Goal: Communication & Community: Answer question/provide support

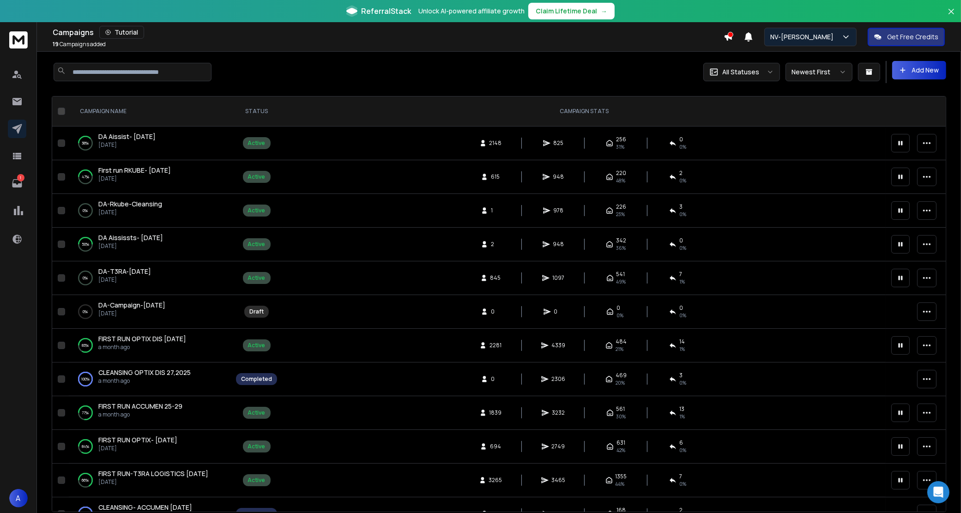
click at [826, 36] on div "NV-Matt" at bounding box center [810, 36] width 80 height 9
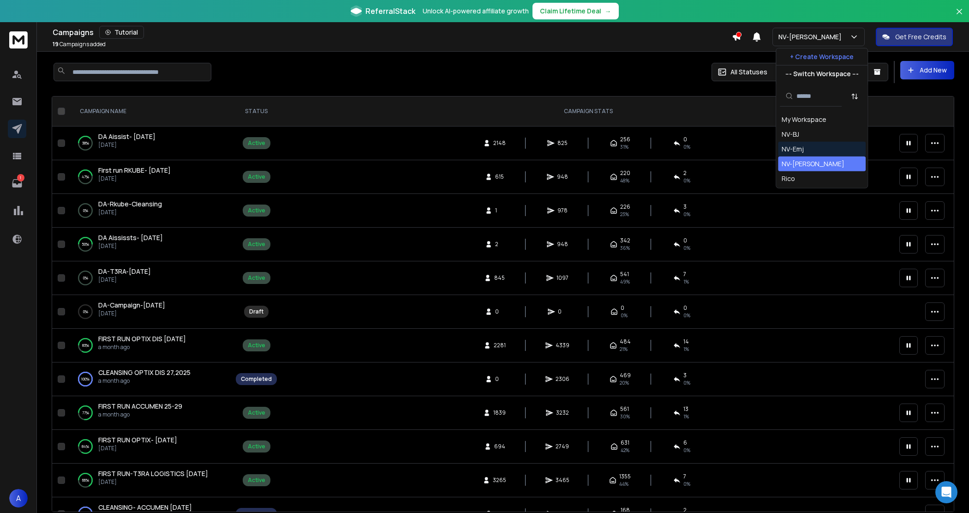
click at [796, 135] on div "NV-BJ" at bounding box center [791, 134] width 18 height 9
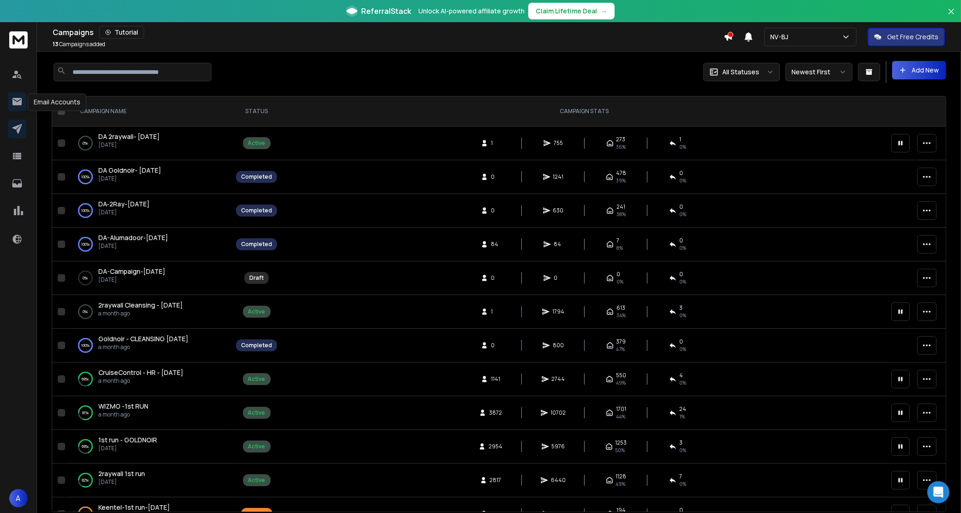
click at [17, 104] on icon at bounding box center [16, 101] width 9 height 7
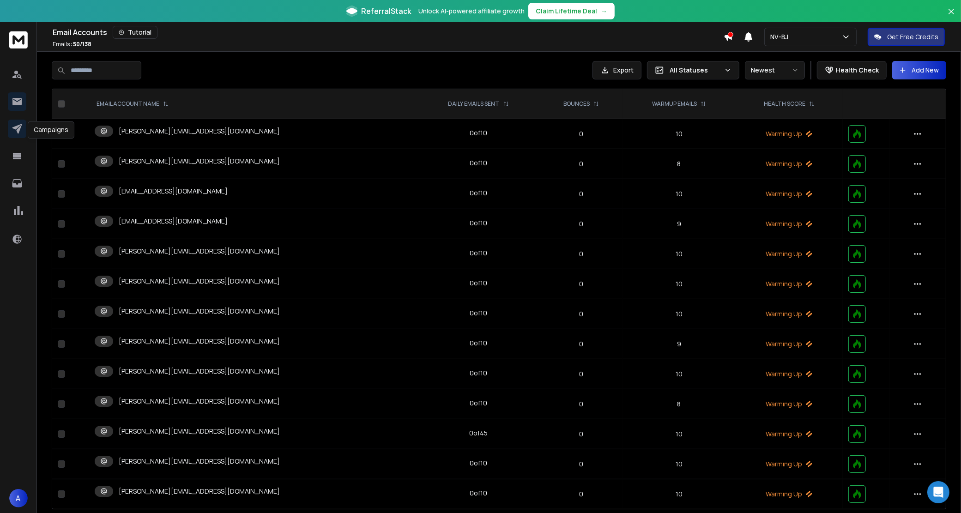
click at [16, 132] on icon at bounding box center [17, 128] width 11 height 11
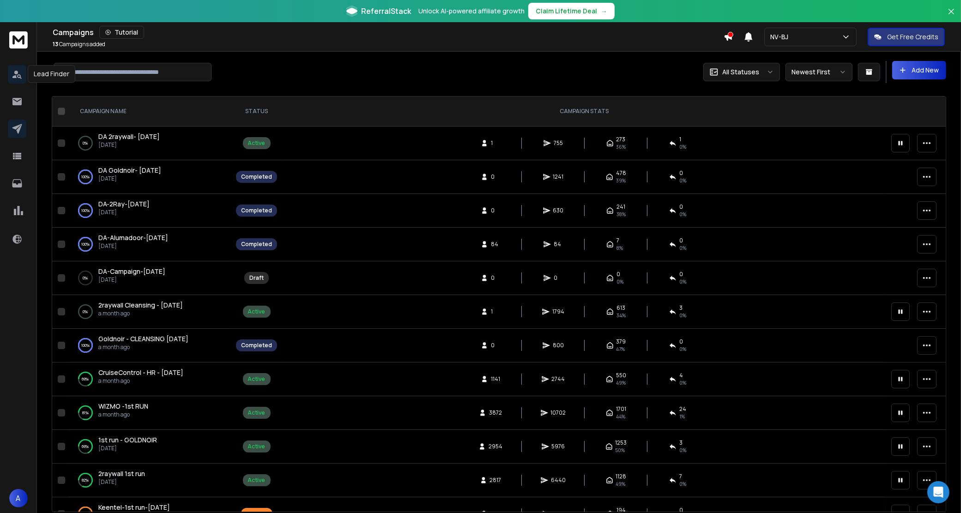
click at [15, 77] on icon at bounding box center [16, 76] width 9 height 5
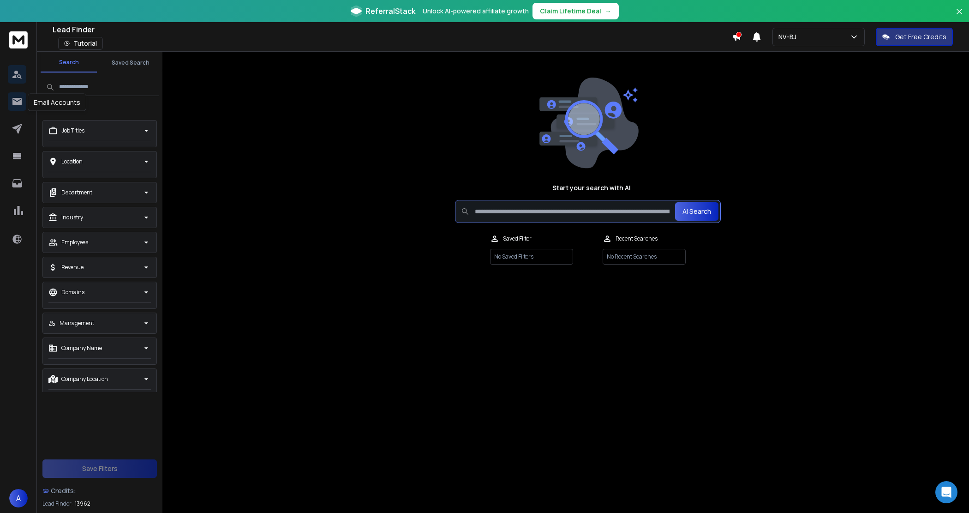
click at [16, 102] on icon at bounding box center [17, 101] width 11 height 11
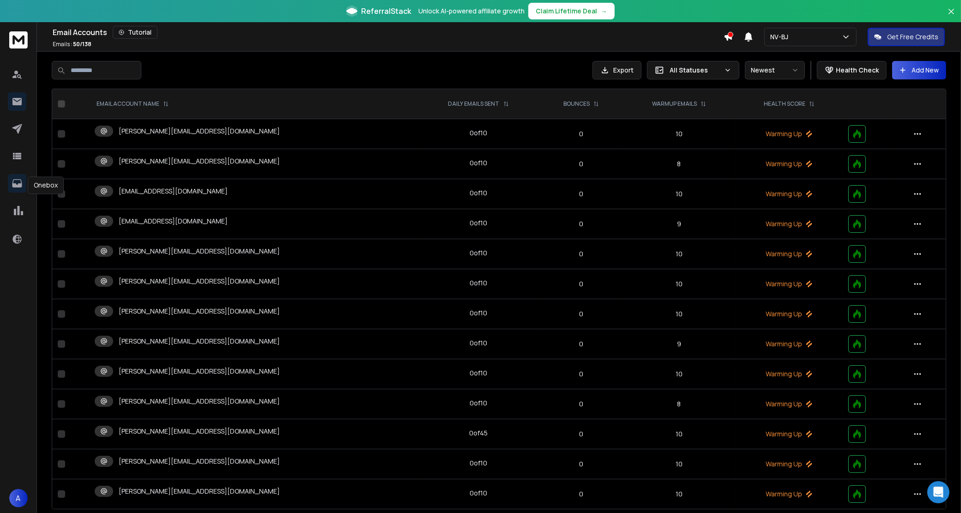
click at [16, 180] on icon at bounding box center [17, 183] width 11 height 11
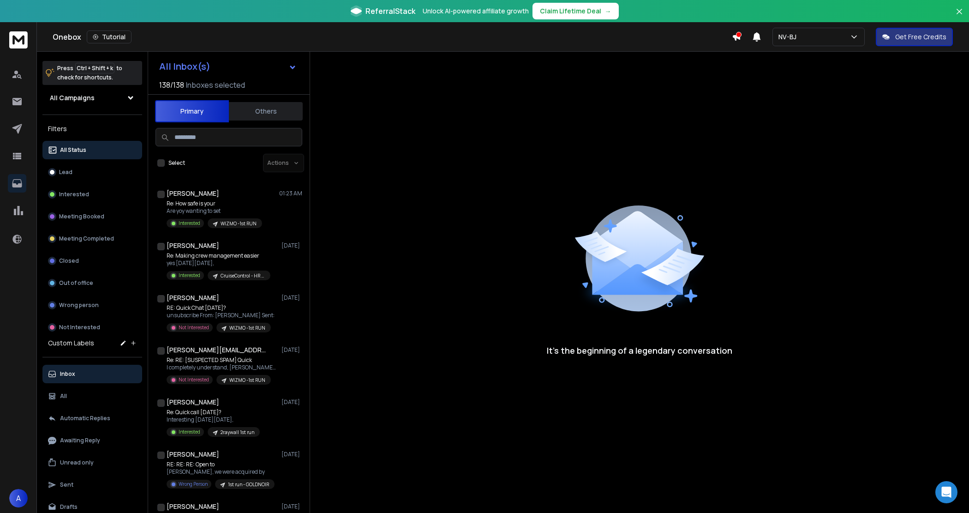
click at [73, 375] on p "Inbox" at bounding box center [67, 373] width 15 height 7
click at [193, 201] on p "Re: How safe is your" at bounding box center [215, 203] width 96 height 7
click at [198, 200] on p "Re: How safe is your" at bounding box center [215, 203] width 96 height 7
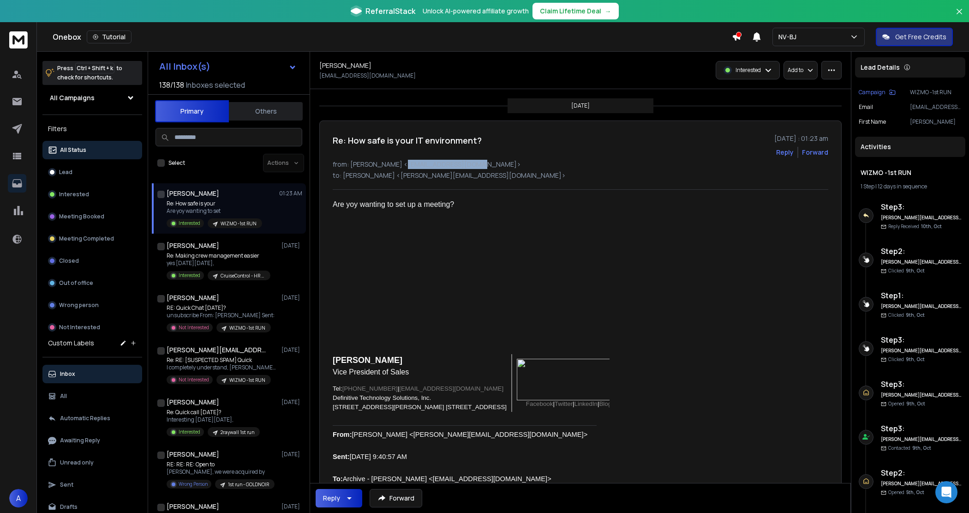
drag, startPoint x: 393, startPoint y: 164, endPoint x: 461, endPoint y: 164, distance: 67.4
click at [461, 164] on p "from: Lisa Pflipsen <lpflipsen@go-dts.com>" at bounding box center [581, 164] width 496 height 9
click at [419, 164] on p "from: Lisa Pflipsen <lpflipsen@go-dts.com>" at bounding box center [581, 164] width 496 height 9
click at [396, 163] on p "from: Lisa Pflipsen <lpflipsen@go-dts.com>" at bounding box center [581, 164] width 496 height 9
drag, startPoint x: 393, startPoint y: 163, endPoint x: 457, endPoint y: 162, distance: 64.2
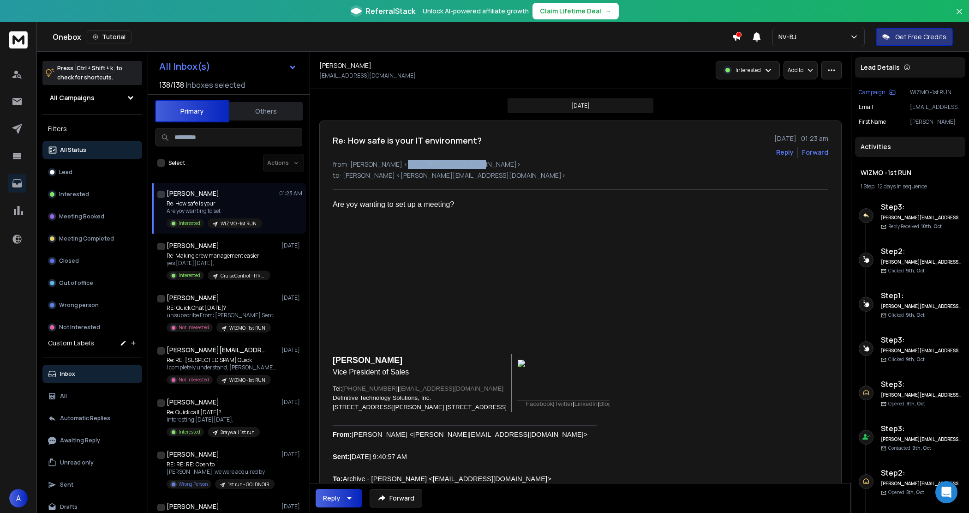
click at [457, 162] on p "from: Lisa Pflipsen <lpflipsen@go-dts.com>" at bounding box center [581, 164] width 496 height 9
copy p "[EMAIL_ADDRESS][DOMAIN_NAME]"
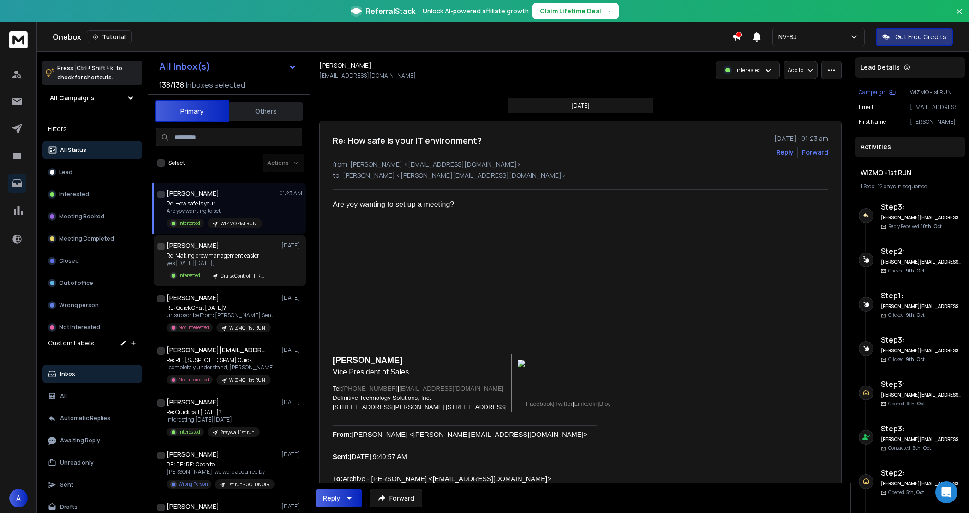
click at [202, 257] on p "Re: Making crew management easier" at bounding box center [219, 255] width 104 height 7
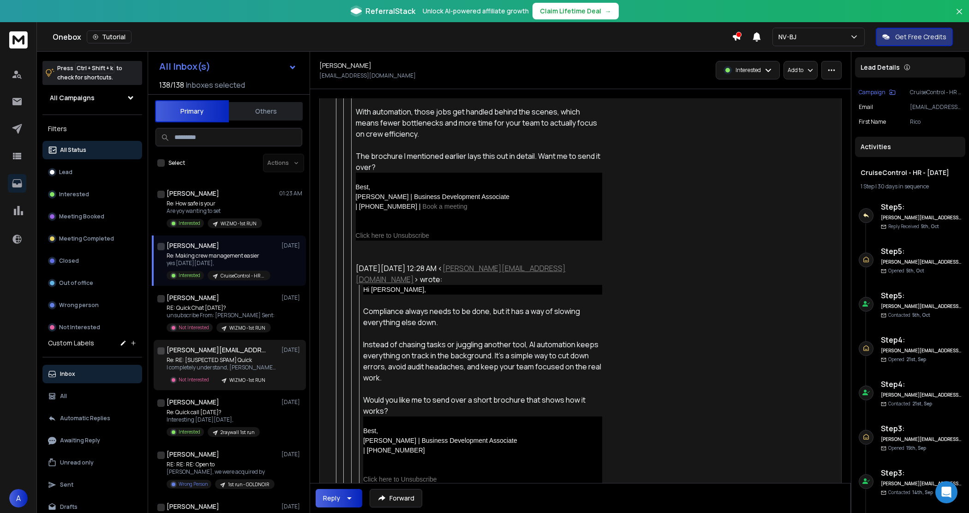
scroll to position [635, 0]
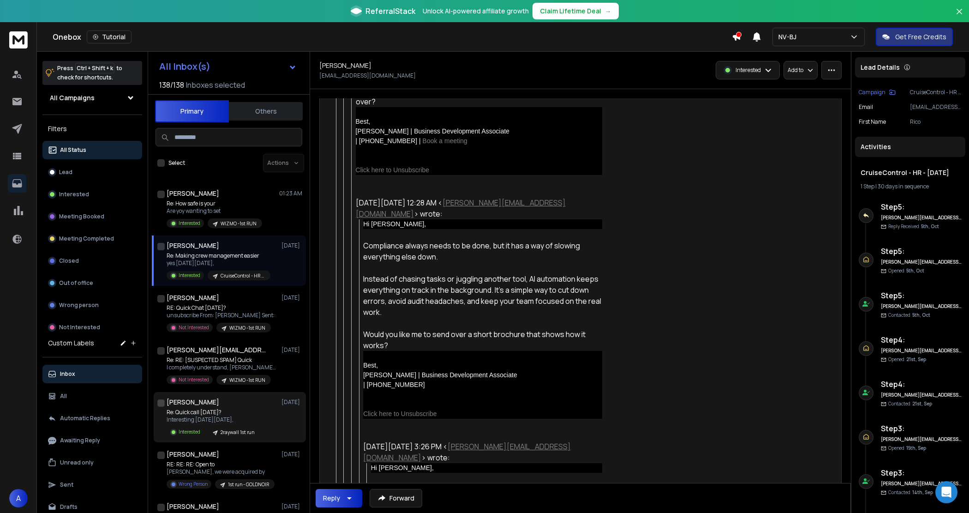
click at [192, 406] on h1 "[PERSON_NAME]" at bounding box center [193, 401] width 53 height 9
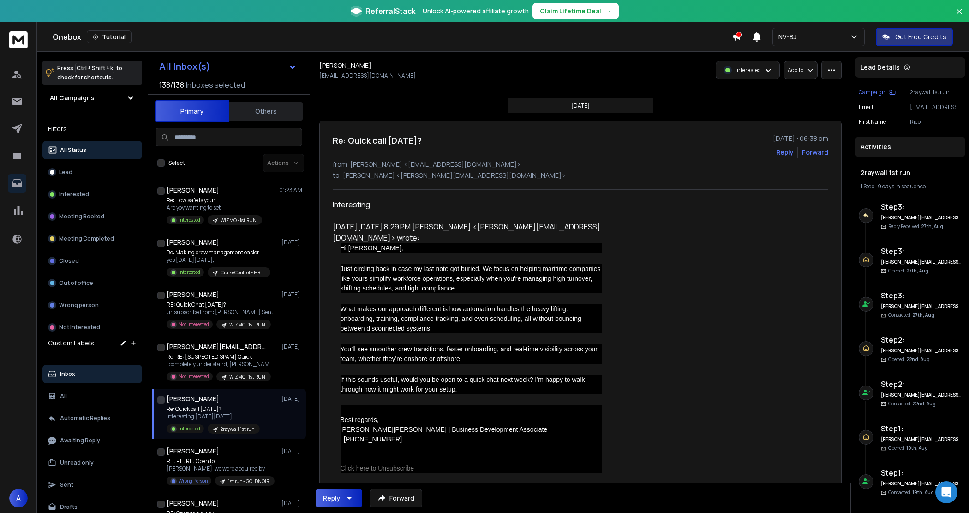
scroll to position [0, 0]
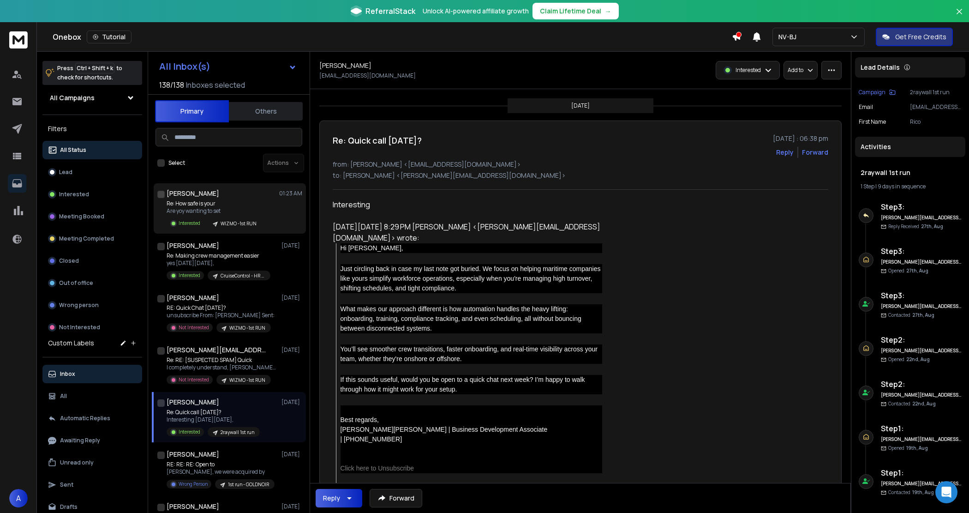
click at [193, 198] on div "Lisa Pflipsen 01:23 AM Re: How safe is your Are yoy wanting to set Interested W…" at bounding box center [235, 208] width 136 height 39
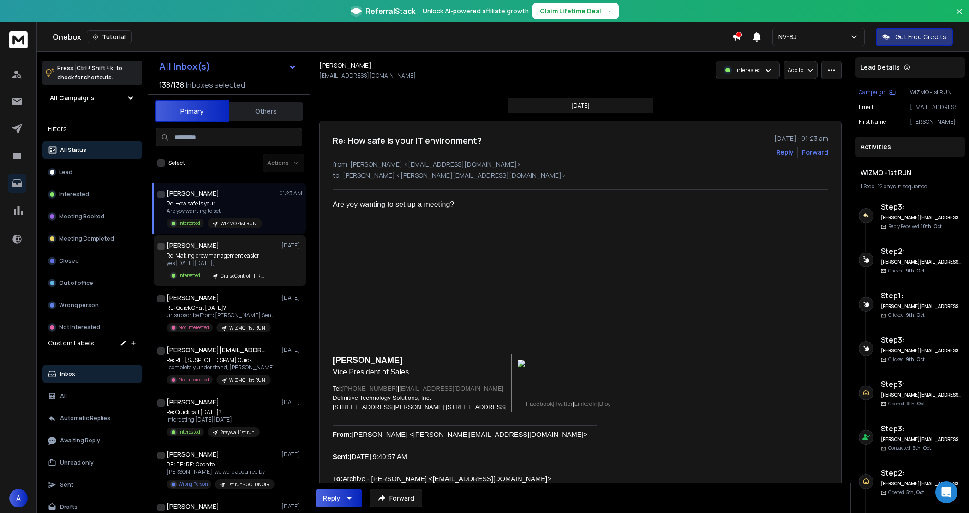
click at [192, 254] on p "Re: Making crew management easier" at bounding box center [219, 255] width 104 height 7
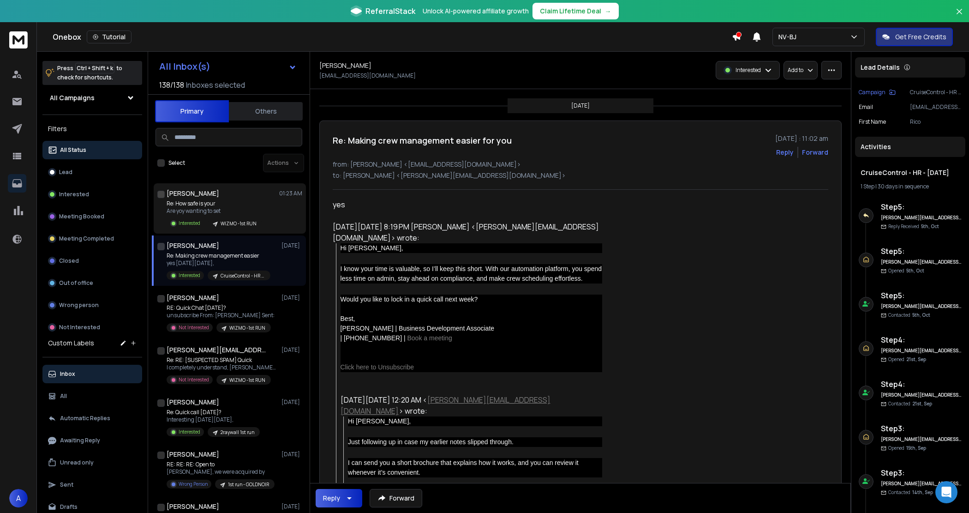
click at [209, 204] on p "Re: How safe is your" at bounding box center [215, 203] width 96 height 7
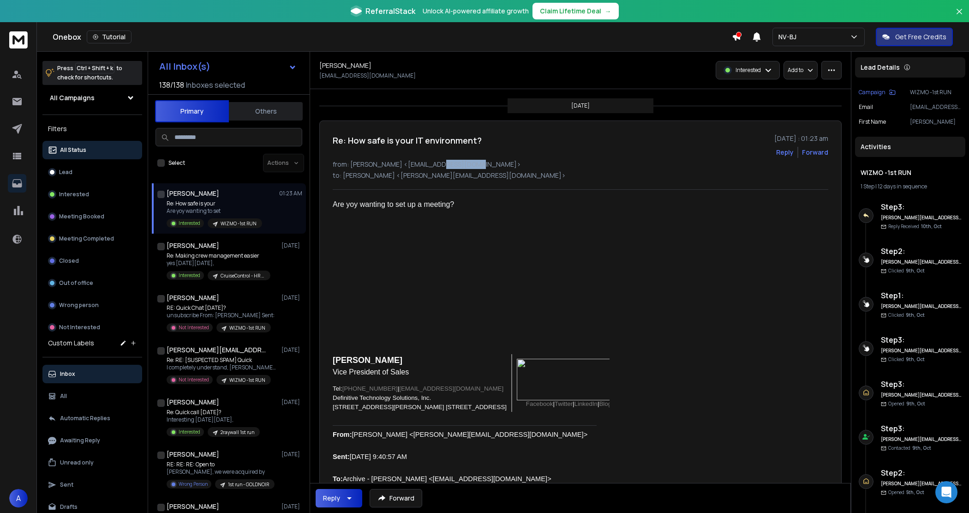
drag, startPoint x: 423, startPoint y: 165, endPoint x: 457, endPoint y: 164, distance: 34.2
click at [457, 164] on p "from: Lisa Pflipsen <lpflipsen@go-dts.com>" at bounding box center [581, 164] width 496 height 9
copy p "go-dts.com"
click at [202, 200] on p "Re: How safe is your" at bounding box center [215, 203] width 96 height 7
click at [323, 502] on div "Reply" at bounding box center [331, 497] width 17 height 9
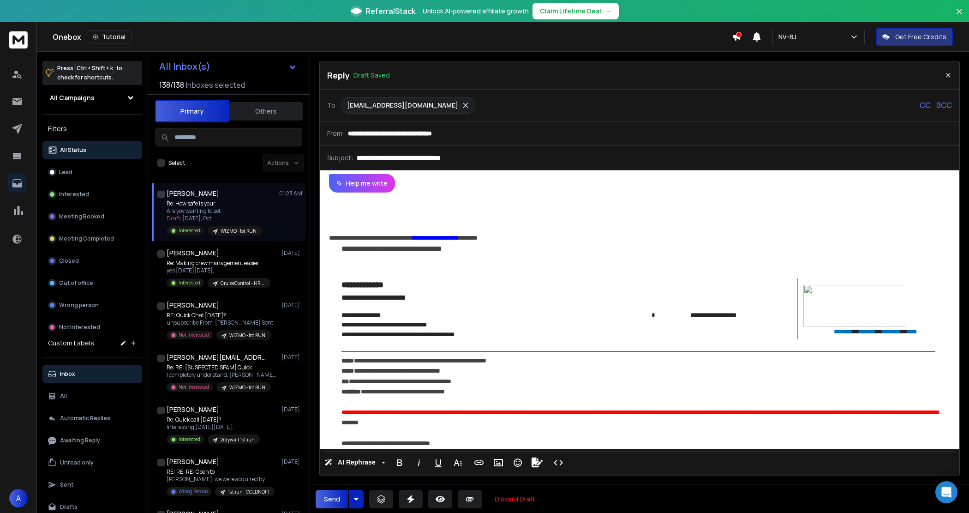
click at [948, 76] on icon at bounding box center [948, 75] width 7 height 7
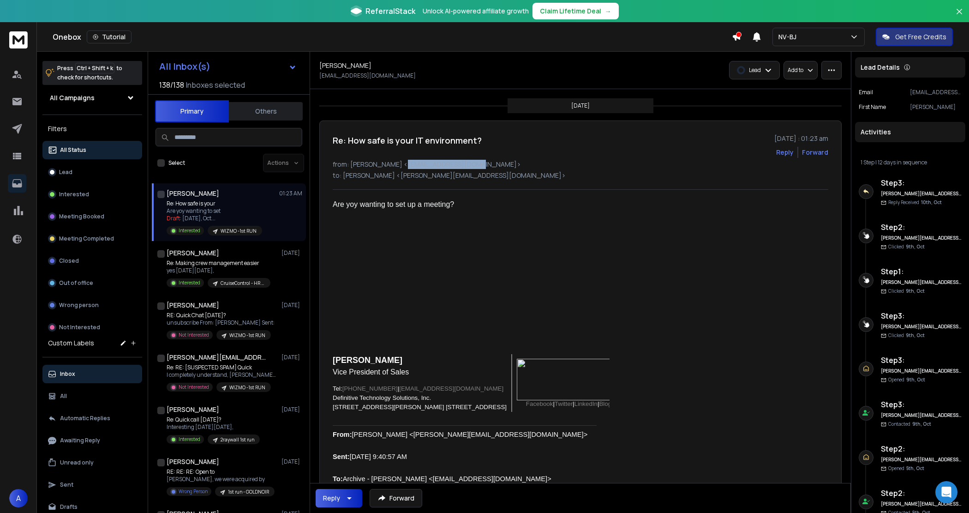
drag, startPoint x: 393, startPoint y: 162, endPoint x: 459, endPoint y: 162, distance: 66.5
click at [459, 162] on p "from: Lisa Pflipsen <lpflipsen@go-dts.com>" at bounding box center [581, 164] width 496 height 9
copy p "[EMAIL_ADDRESS][DOMAIN_NAME]"
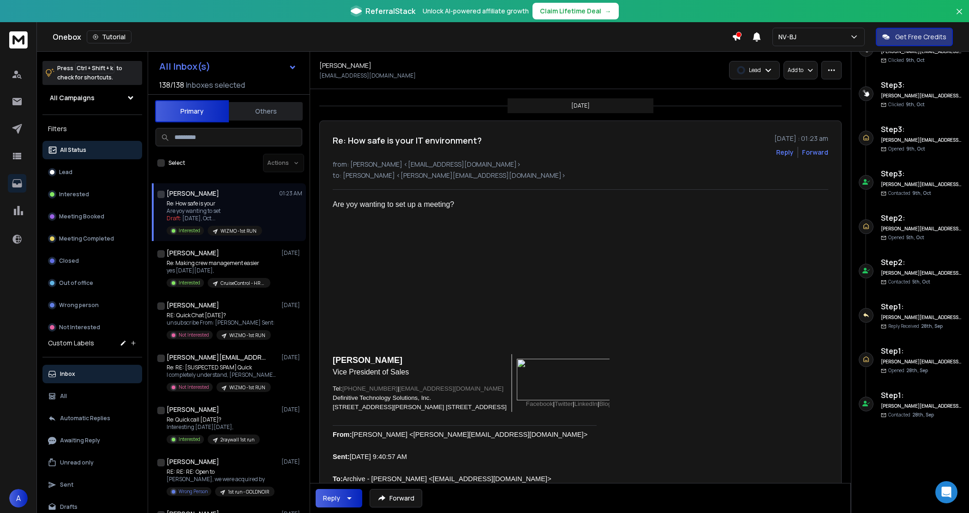
click at [476, 210] on div "Are yoy wanting to set up a meeting?" at bounding box center [468, 204] width 270 height 11
click at [321, 497] on button "Reply" at bounding box center [339, 498] width 47 height 18
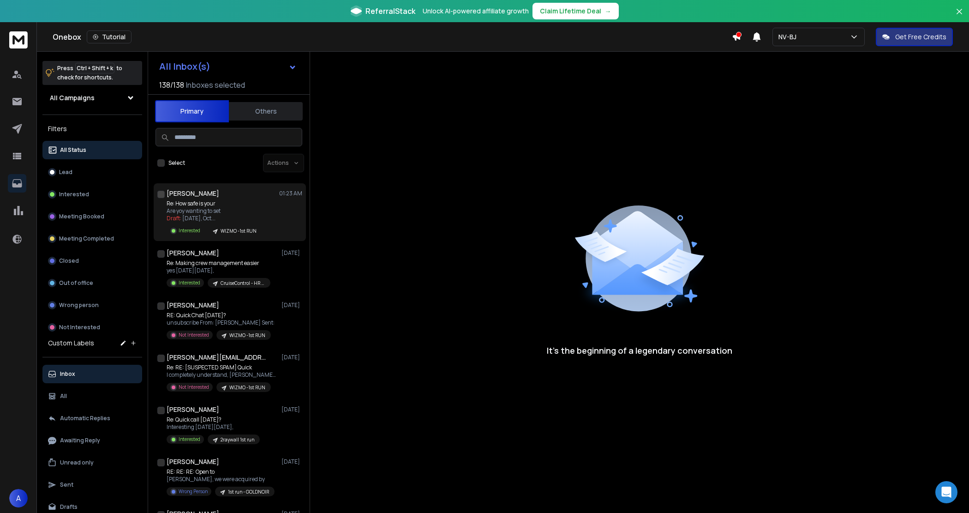
click at [199, 205] on p "Re: How safe is your" at bounding box center [215, 203] width 96 height 7
click at [204, 205] on p "Re: How safe is your" at bounding box center [215, 203] width 96 height 7
click at [193, 204] on p "Re: How safe is your" at bounding box center [215, 203] width 96 height 7
click at [195, 197] on h1 "[PERSON_NAME]" at bounding box center [193, 193] width 53 height 9
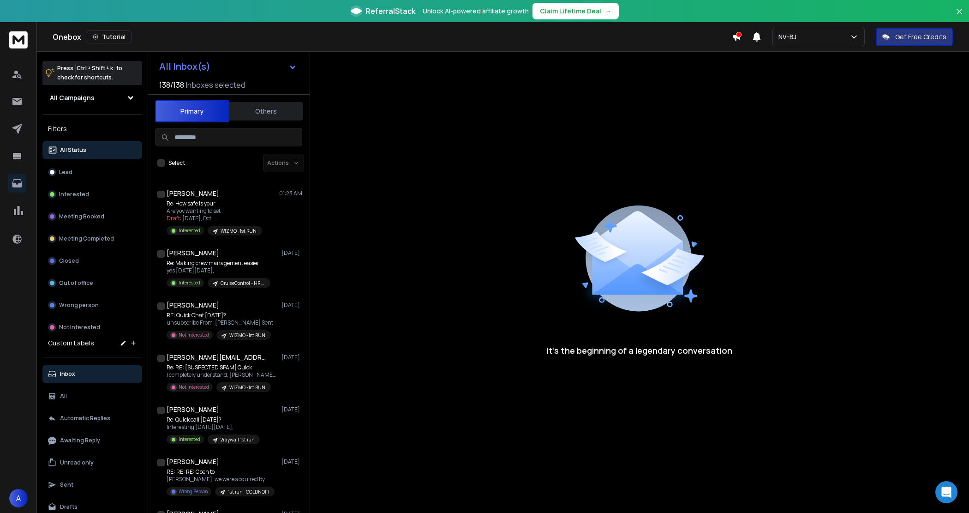
click at [70, 375] on p "Inbox" at bounding box center [67, 373] width 15 height 7
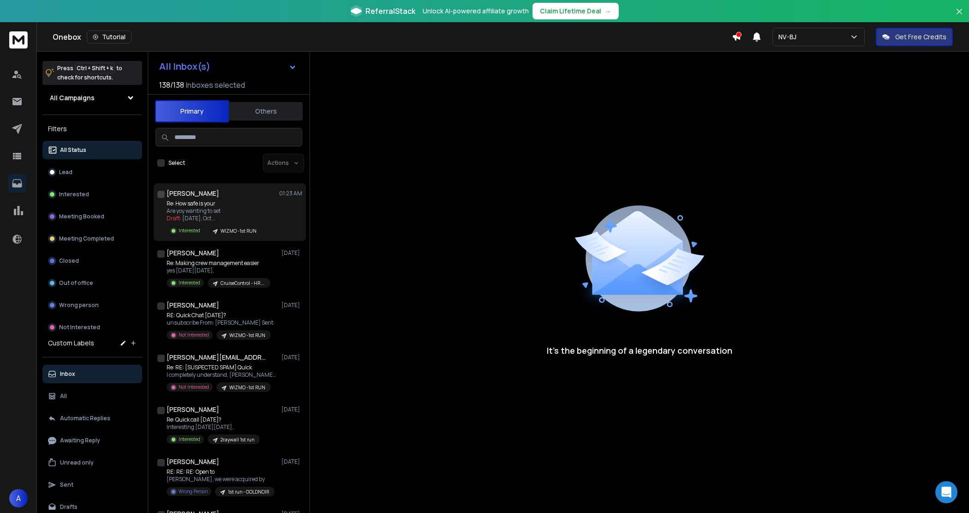
click at [232, 201] on p "Re: How safe is your" at bounding box center [215, 203] width 96 height 7
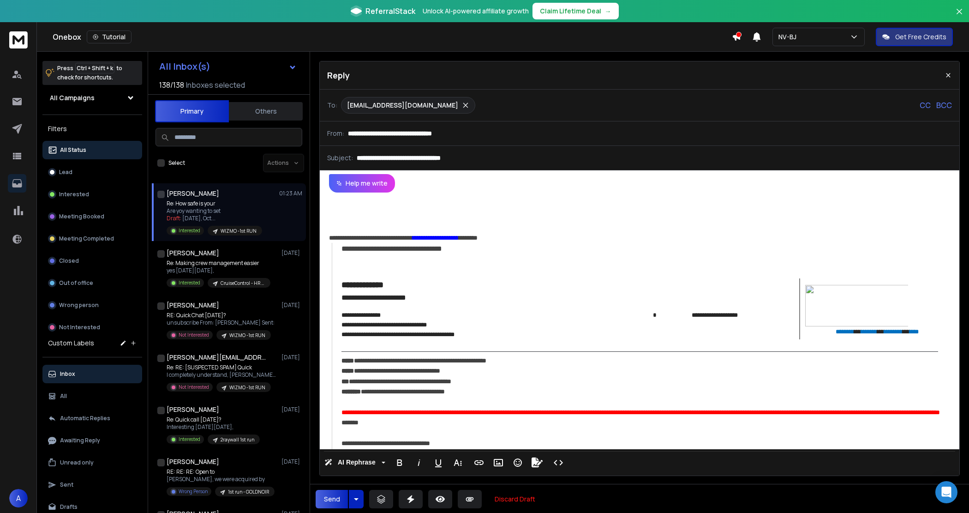
click at [946, 78] on icon at bounding box center [948, 75] width 7 height 7
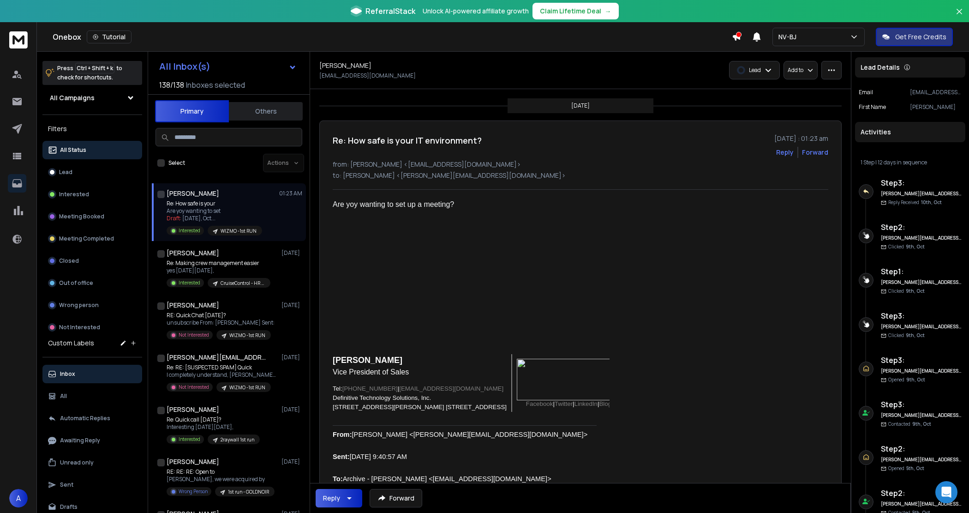
click at [466, 209] on div "Are yoy wanting to set up a meeting?" at bounding box center [468, 204] width 270 height 11
click at [462, 210] on div "Are yoy wanting to set up a meeting?" at bounding box center [468, 204] width 270 height 11
click at [324, 497] on div "Reply" at bounding box center [331, 497] width 17 height 9
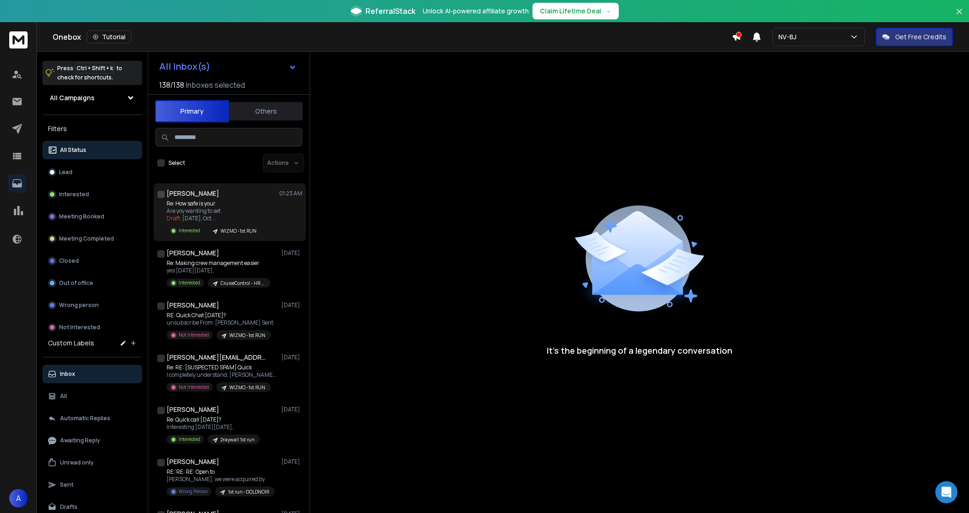
click at [210, 213] on p "Are yoy wanting to set" at bounding box center [215, 210] width 96 height 7
click at [194, 200] on p "Re: How safe is your" at bounding box center [215, 203] width 96 height 7
click at [195, 190] on h1 "[PERSON_NAME]" at bounding box center [193, 193] width 53 height 9
click at [214, 190] on div "[PERSON_NAME] 01:23 AM" at bounding box center [235, 193] width 136 height 9
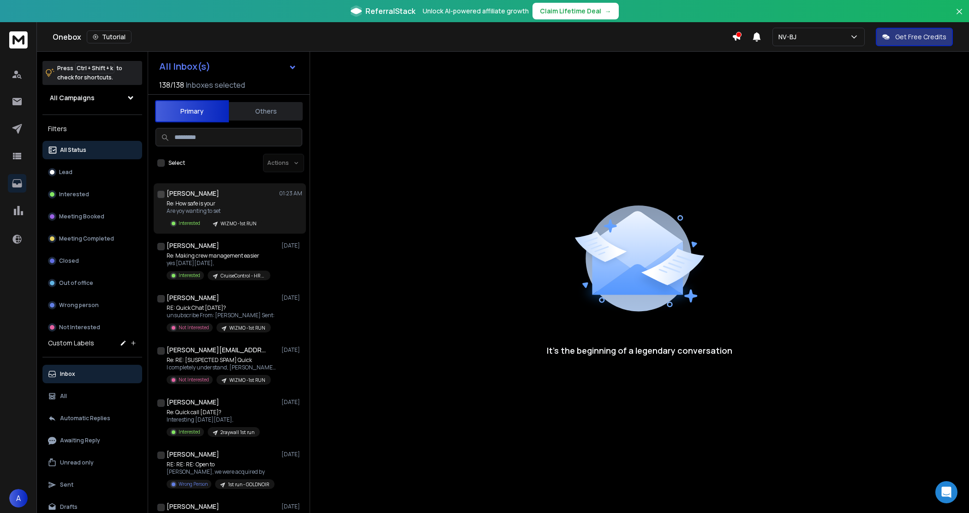
click at [201, 203] on p "Re: How safe is your" at bounding box center [215, 203] width 96 height 7
click at [195, 198] on div "Lisa Pflipsen 01:23 AM Re: How safe is your Are yoy wanting to set Interested W…" at bounding box center [235, 208] width 136 height 39
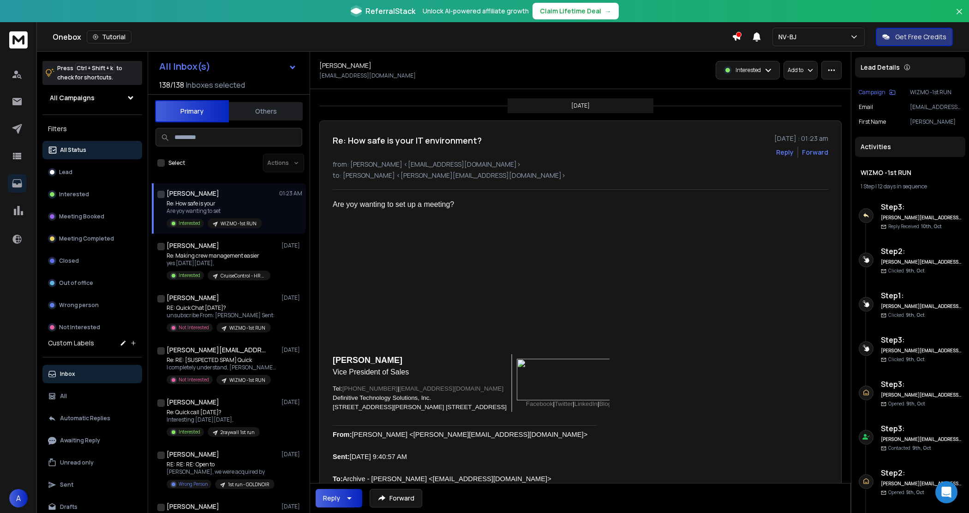
click at [389, 276] on div at bounding box center [468, 248] width 270 height 55
click at [333, 501] on div "Reply" at bounding box center [331, 497] width 17 height 9
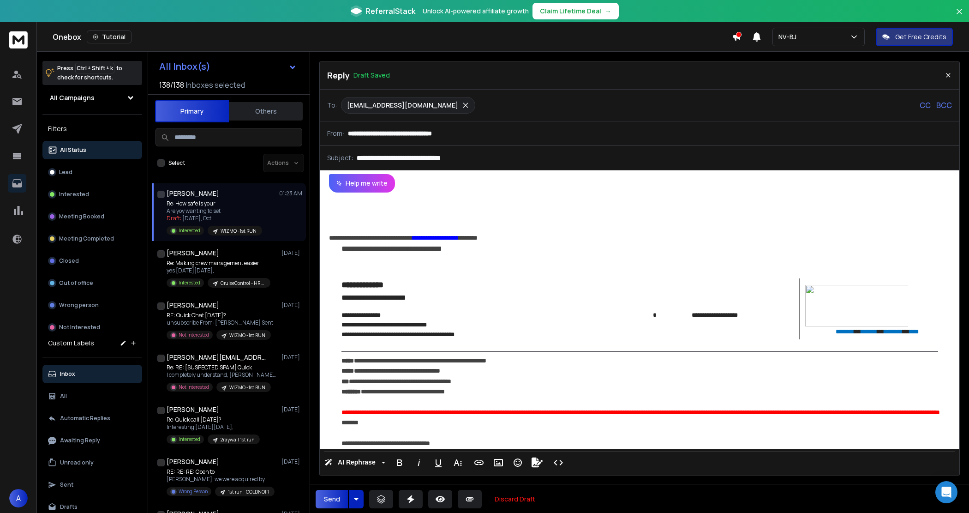
click at [382, 208] on div at bounding box center [639, 207] width 621 height 10
click at [414, 199] on div "**********" at bounding box center [640, 320] width 640 height 257
click at [384, 204] on div at bounding box center [639, 207] width 621 height 10
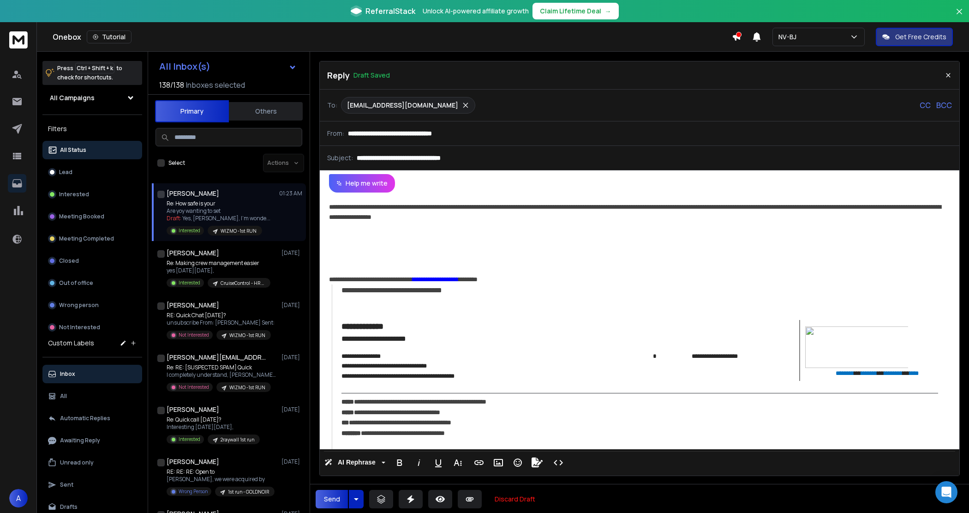
click at [351, 261] on div at bounding box center [639, 258] width 621 height 10
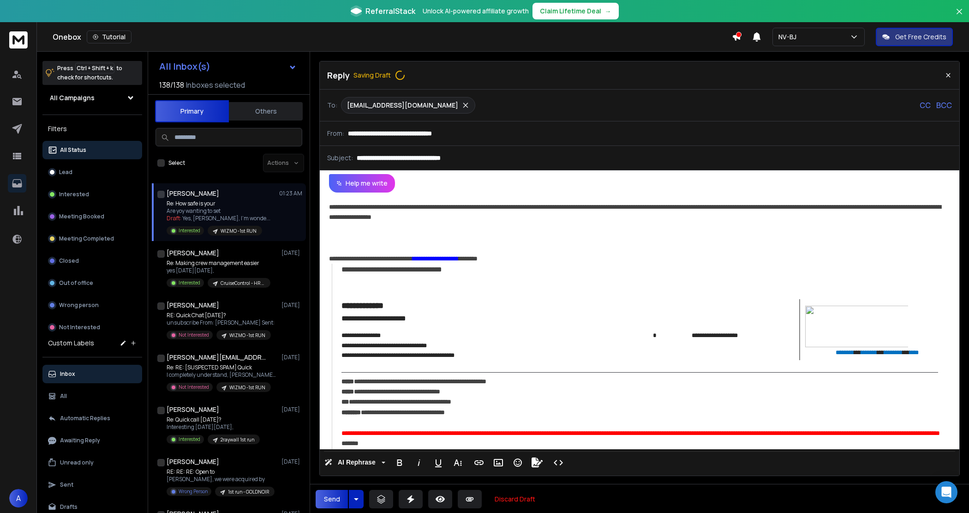
click at [588, 221] on p "**********" at bounding box center [634, 212] width 610 height 21
click at [326, 495] on button "Send" at bounding box center [332, 499] width 32 height 18
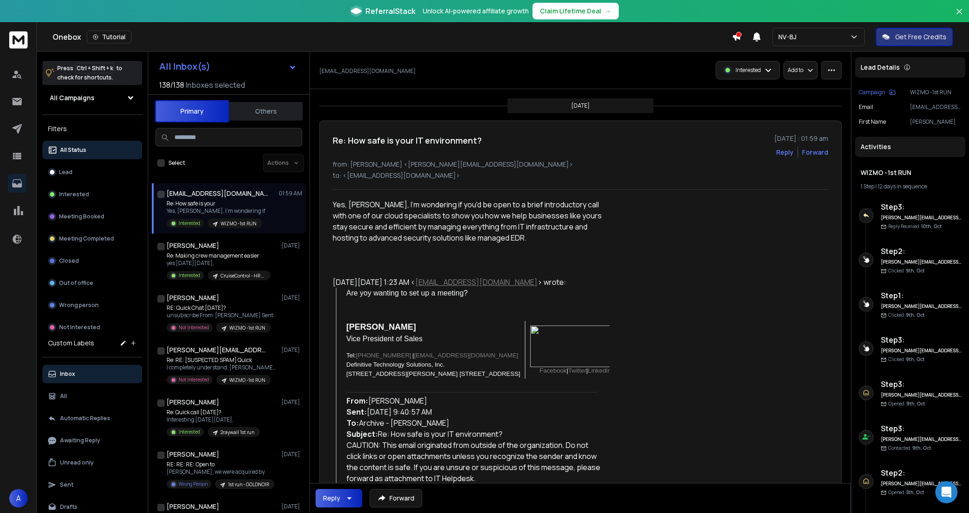
click at [206, 200] on p "Re: How safe is your" at bounding box center [216, 203] width 99 height 7
click at [86, 388] on button "All" at bounding box center [92, 396] width 100 height 18
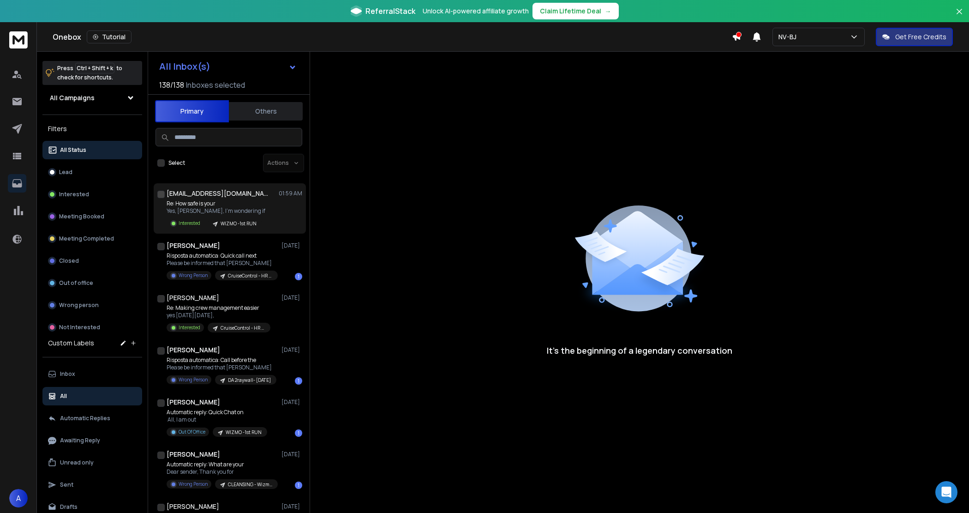
click at [182, 195] on h1 "[EMAIL_ADDRESS][DOMAIN_NAME]" at bounding box center [218, 193] width 102 height 9
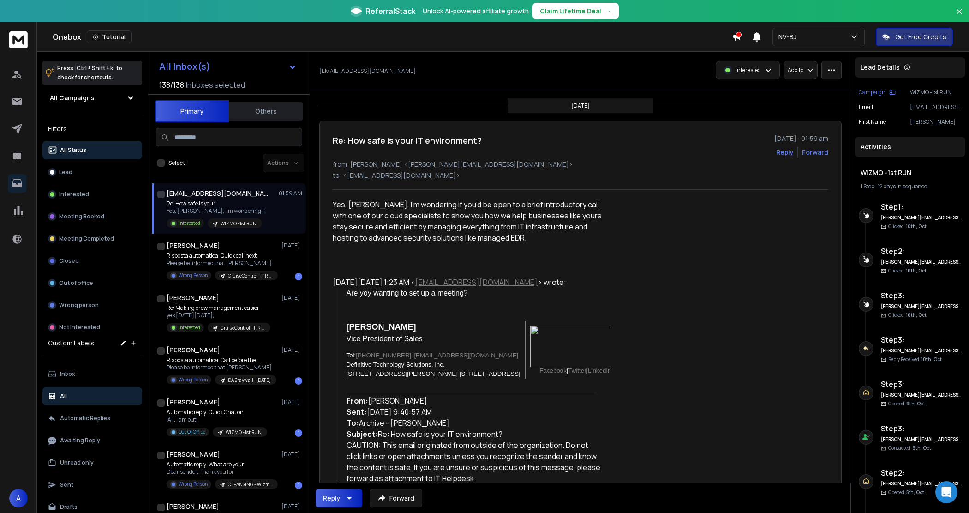
click at [203, 195] on h1 "[EMAIL_ADDRESS][DOMAIN_NAME]" at bounding box center [218, 193] width 102 height 9
click at [72, 374] on p "Inbox" at bounding box center [67, 373] width 15 height 7
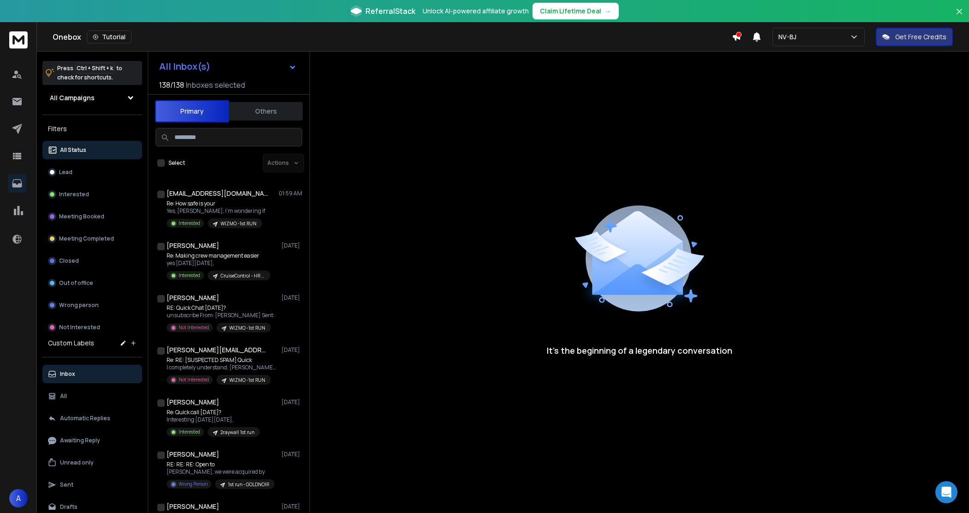
click at [4, 344] on div "A" at bounding box center [18, 269] width 37 height 494
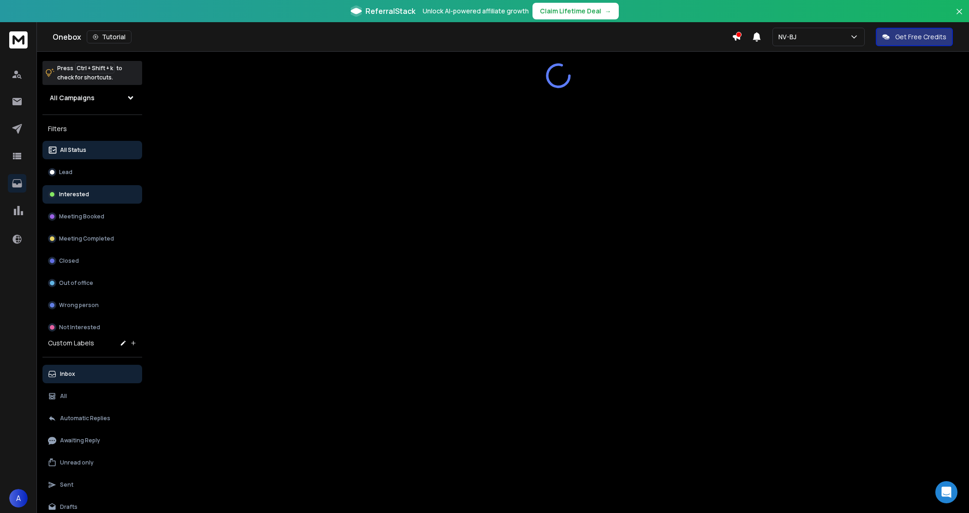
click at [75, 196] on p "Interested" at bounding box center [74, 194] width 30 height 7
